Goal: Task Accomplishment & Management: Manage account settings

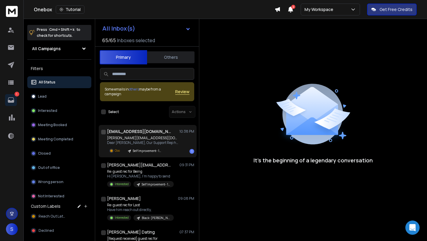
click at [168, 132] on div "support@7thlevel.com 10:38 PM" at bounding box center [150, 131] width 87 height 6
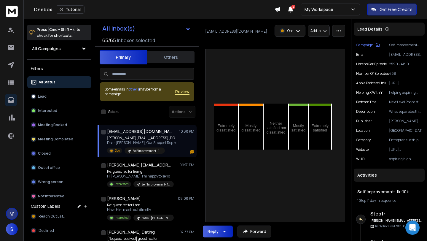
scroll to position [607, 0]
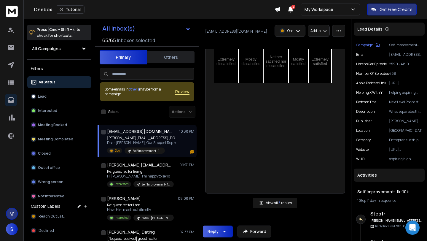
click at [264, 202] on icon at bounding box center [261, 202] width 5 height 5
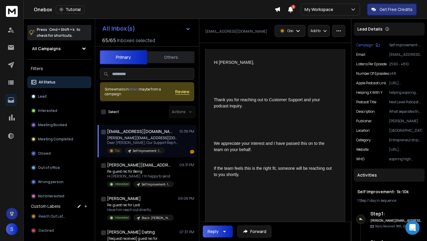
scroll to position [848, 0]
click at [293, 29] on div "Ooo" at bounding box center [290, 30] width 30 height 11
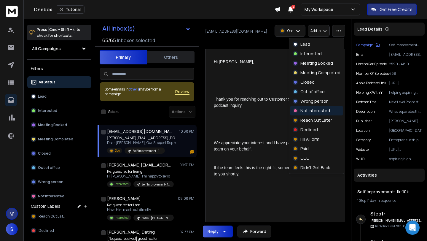
click at [312, 109] on p "Not Interested" at bounding box center [315, 111] width 30 height 6
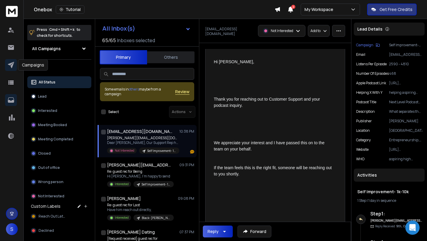
click at [10, 64] on icon at bounding box center [11, 65] width 6 height 6
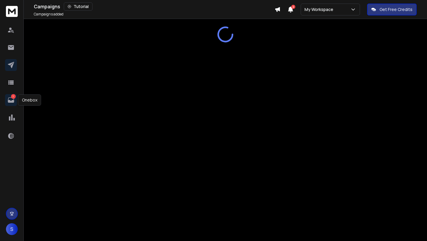
click at [10, 98] on icon at bounding box center [10, 99] width 7 height 7
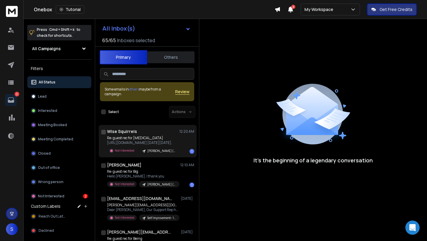
click at [174, 135] on div "Wise Squirrels 12:20 AM Re: guest rec for ADHD https://wisesquirrels.com/beourg…" at bounding box center [150, 140] width 87 height 25
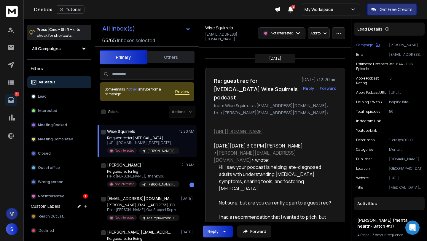
click at [249, 128] on link "https://wisesquirrels.com/beourguest" at bounding box center [239, 131] width 50 height 7
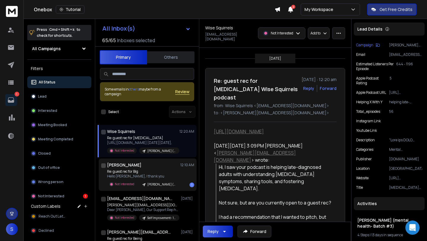
click at [134, 178] on p "Hello [PERSON_NAME], I thank you" at bounding box center [142, 176] width 71 height 5
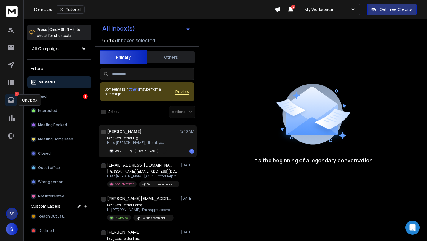
click at [165, 133] on div "[PERSON_NAME] 12:10 AM" at bounding box center [150, 131] width 87 height 6
